Goal: Task Accomplishment & Management: Manage account settings

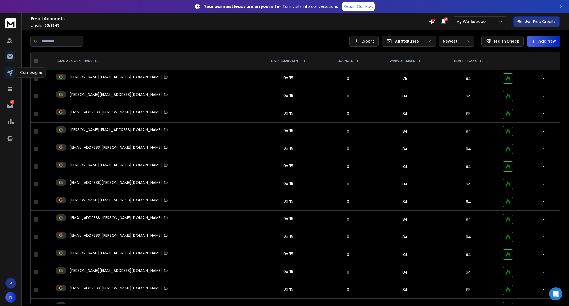
click at [14, 69] on link at bounding box center [10, 72] width 11 height 11
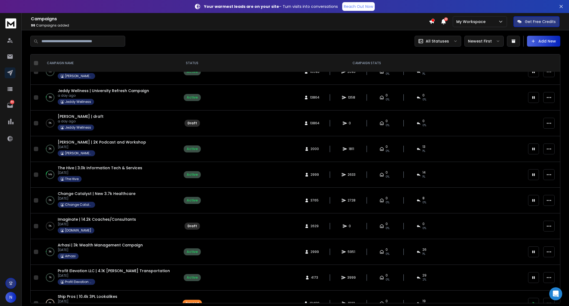
scroll to position [65, 0]
click at [485, 22] on p "My Workspace" at bounding box center [471, 21] width 31 height 5
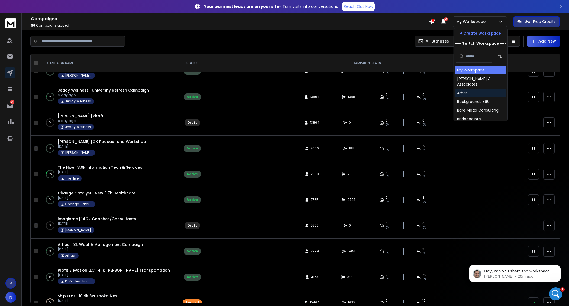
scroll to position [0, 0]
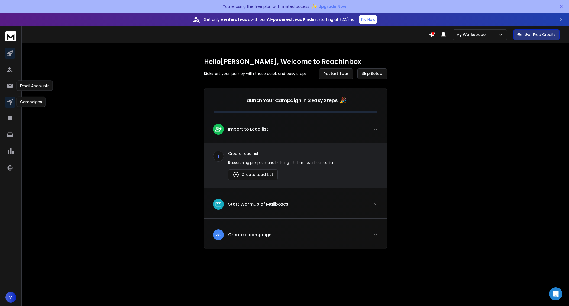
click at [12, 103] on icon at bounding box center [10, 102] width 6 height 6
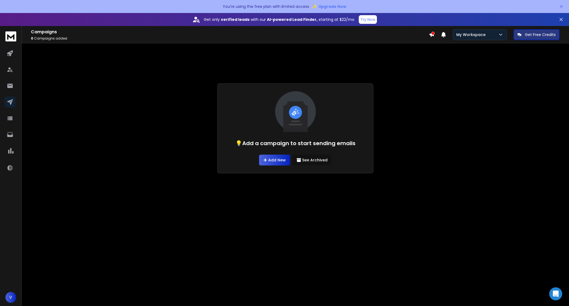
click at [468, 37] on p "My Workspace" at bounding box center [471, 34] width 31 height 5
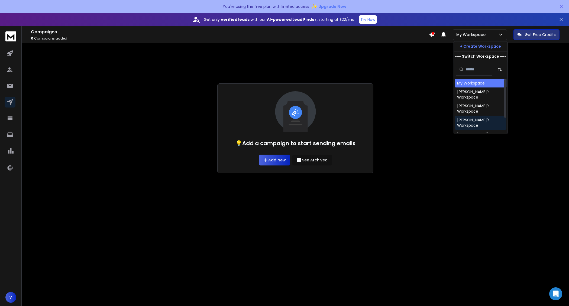
click at [472, 117] on div "Hugh's Workspace" at bounding box center [480, 122] width 47 height 11
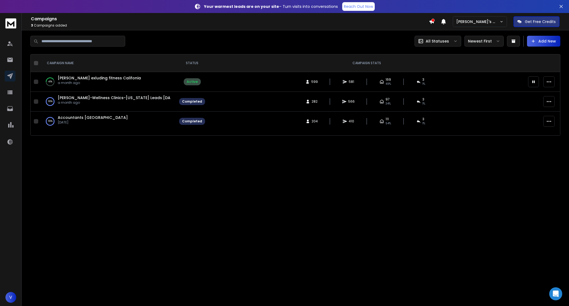
click at [119, 76] on span "[PERSON_NAME] exluding fitness Califonia" at bounding box center [99, 77] width 83 height 5
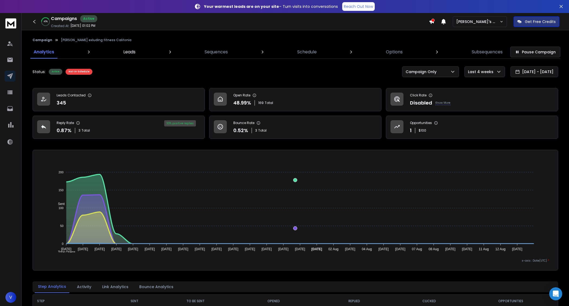
click at [129, 53] on p "Leads" at bounding box center [129, 52] width 12 height 6
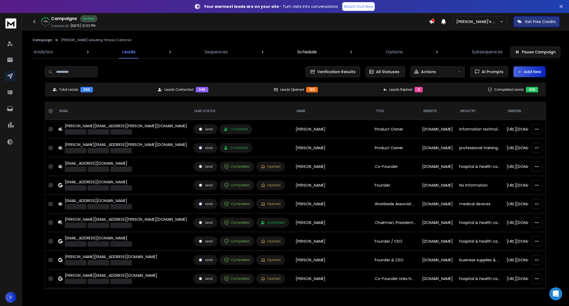
click at [306, 53] on p "Schedule" at bounding box center [306, 52] width 19 height 6
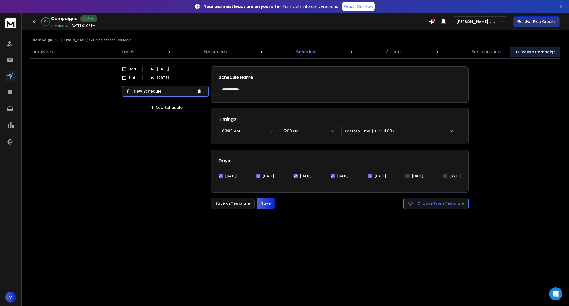
click at [522, 49] on button "Pause Campaign" at bounding box center [535, 52] width 50 height 11
click at [527, 53] on button "Resume Campaign" at bounding box center [533, 52] width 54 height 11
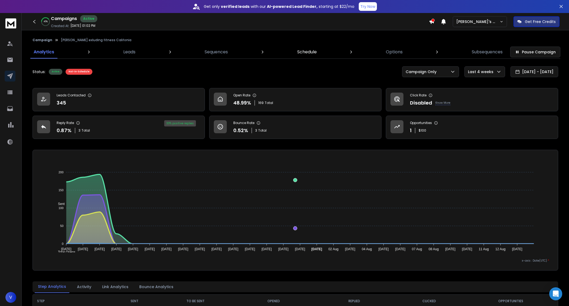
click at [312, 54] on p "Schedule" at bounding box center [306, 52] width 19 height 6
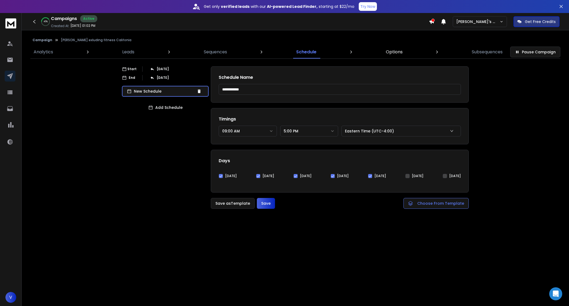
click at [395, 54] on p "Options" at bounding box center [394, 52] width 17 height 6
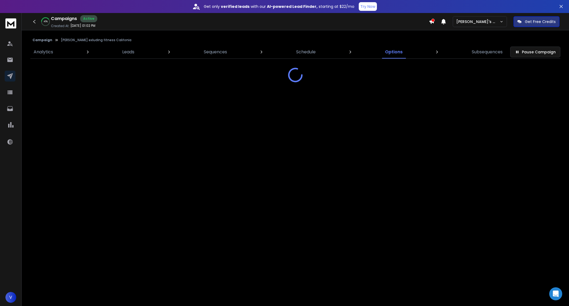
select select "*"
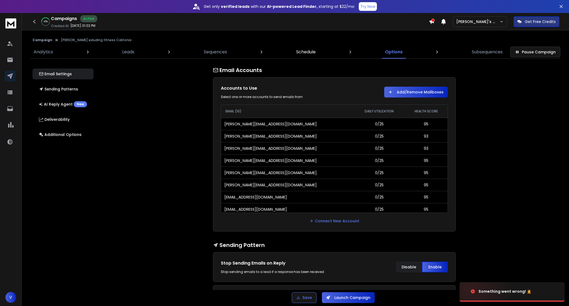
click at [293, 47] on link "Schedule" at bounding box center [306, 51] width 26 height 13
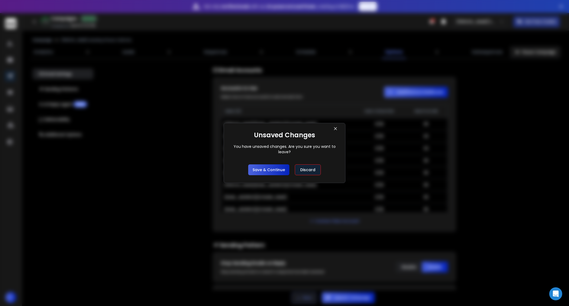
click at [270, 168] on button "Save & Continue" at bounding box center [268, 169] width 41 height 11
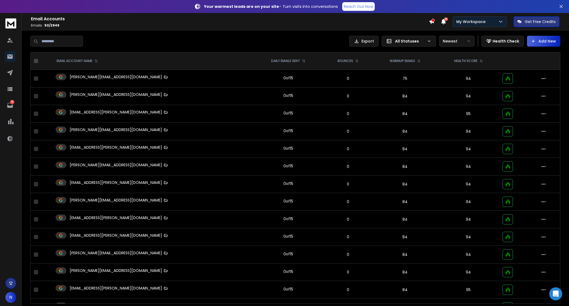
click at [475, 24] on p "My Workspace" at bounding box center [471, 21] width 31 height 5
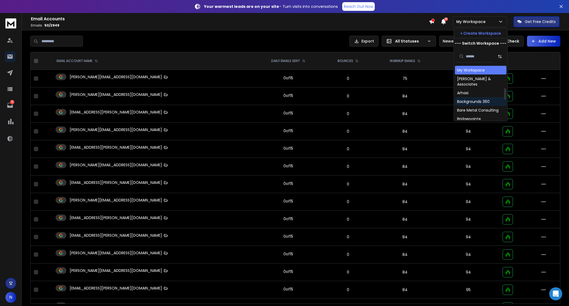
scroll to position [198, 0]
click at [472, 54] on input "text" at bounding box center [477, 56] width 23 height 12
paste input "**********"
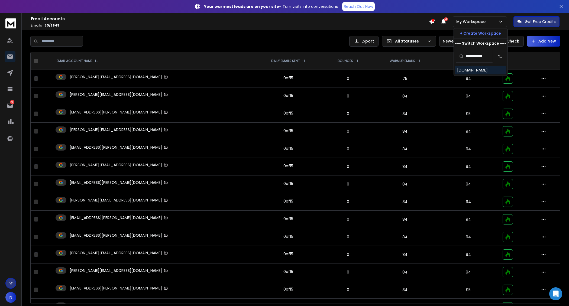
type input "**********"
click at [476, 69] on div "[DOMAIN_NAME]" at bounding box center [472, 69] width 31 height 5
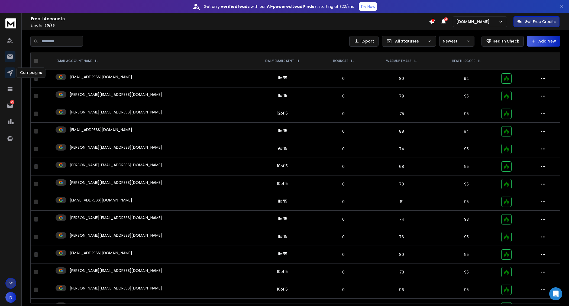
click at [8, 72] on icon at bounding box center [10, 73] width 6 height 6
